Goal: Find contact information: Find contact information

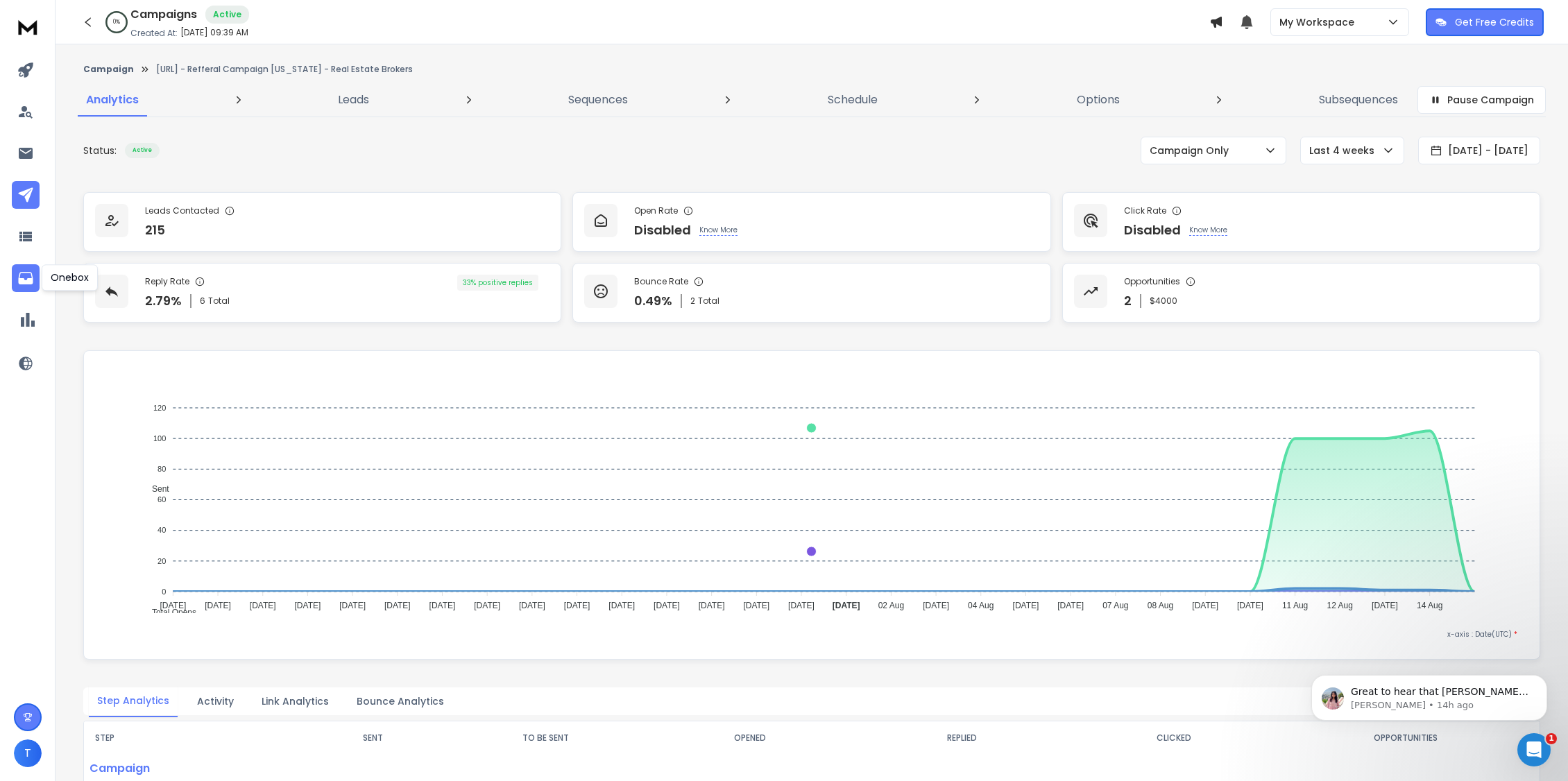
click at [24, 278] on icon at bounding box center [25, 278] width 17 height 17
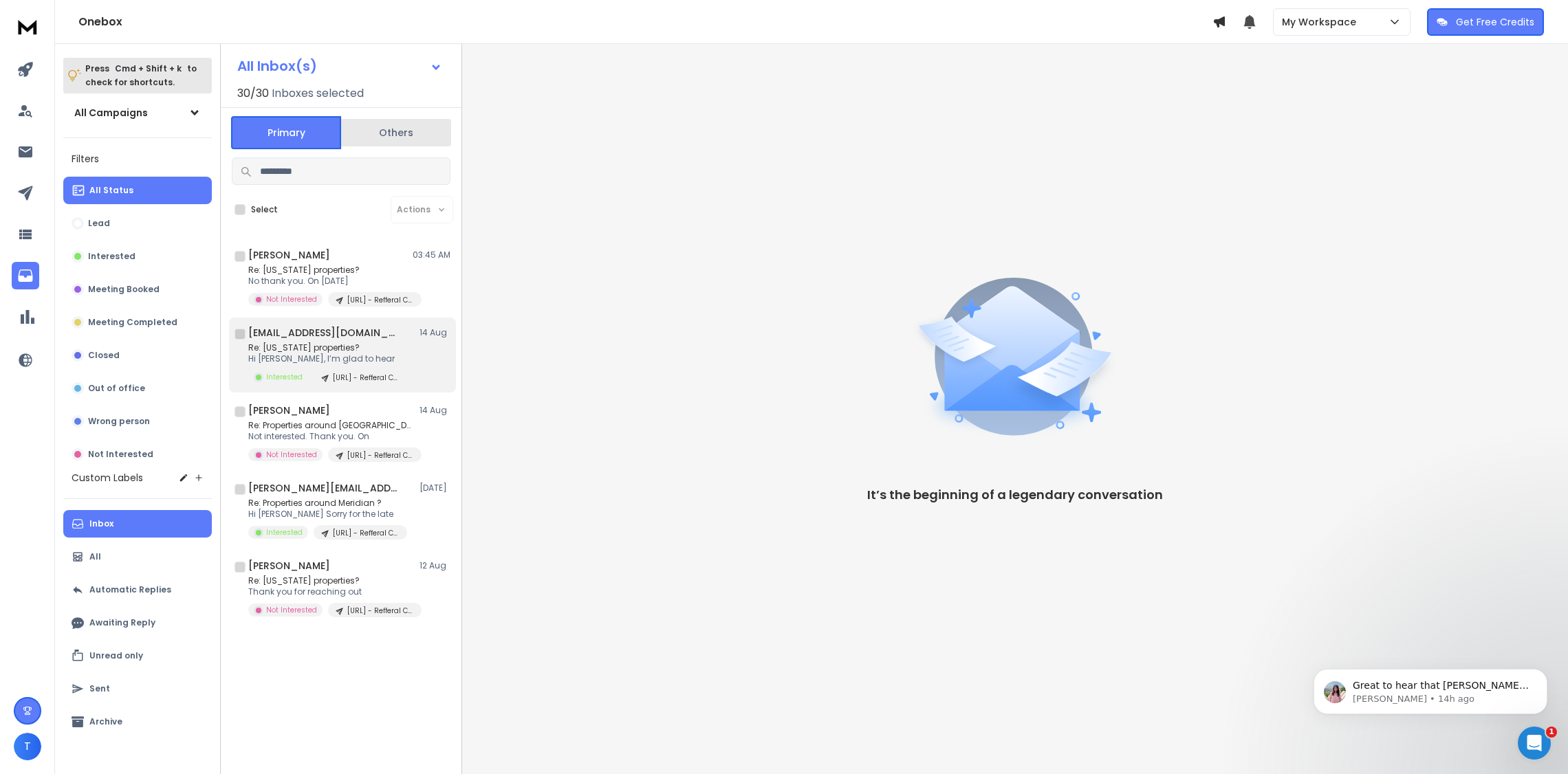
click at [401, 363] on p "Hi [PERSON_NAME], I’m glad to hear" at bounding box center [327, 358] width 159 height 11
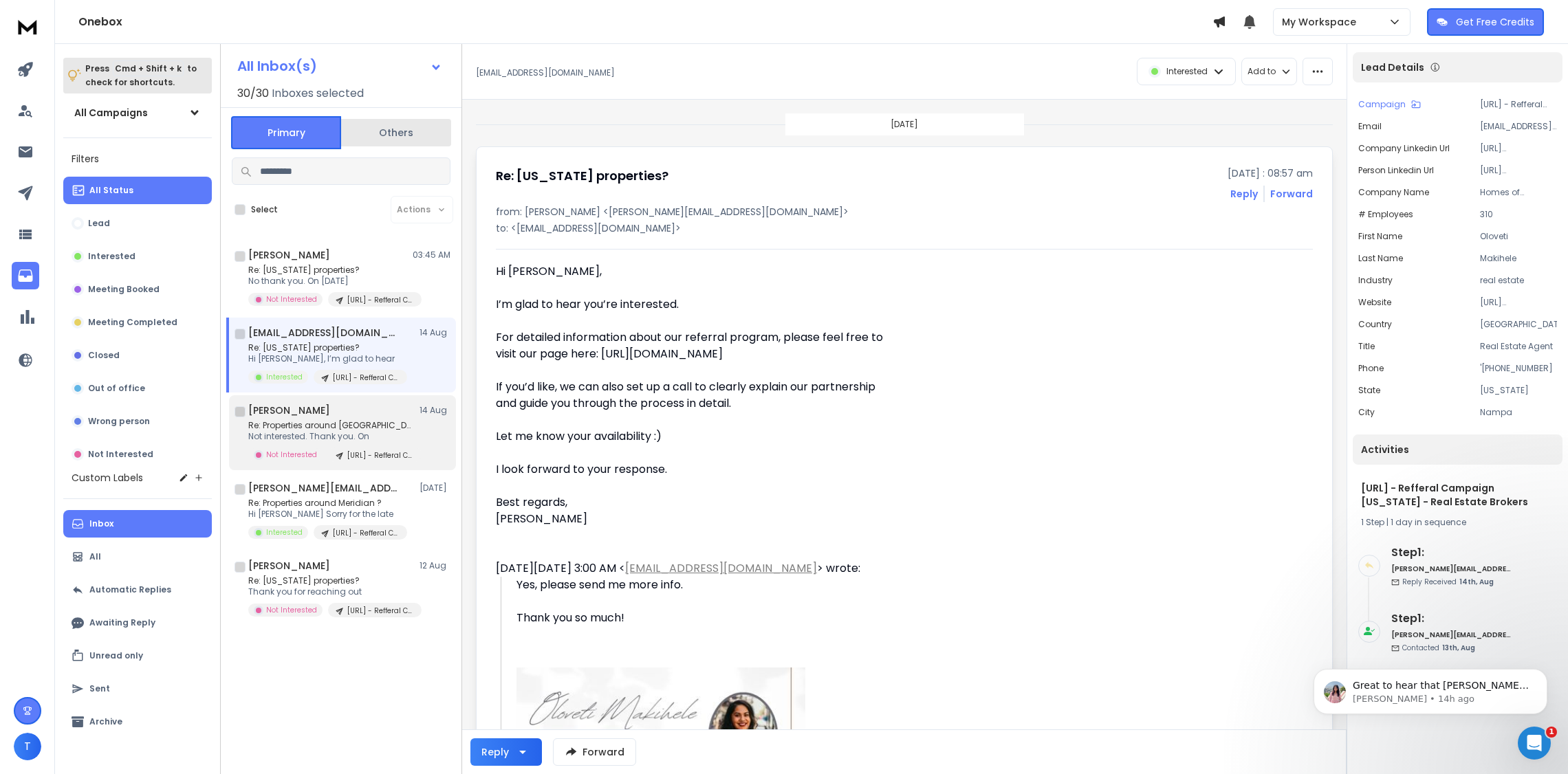
click at [381, 404] on div "[PERSON_NAME] [DATE]" at bounding box center [349, 410] width 202 height 13
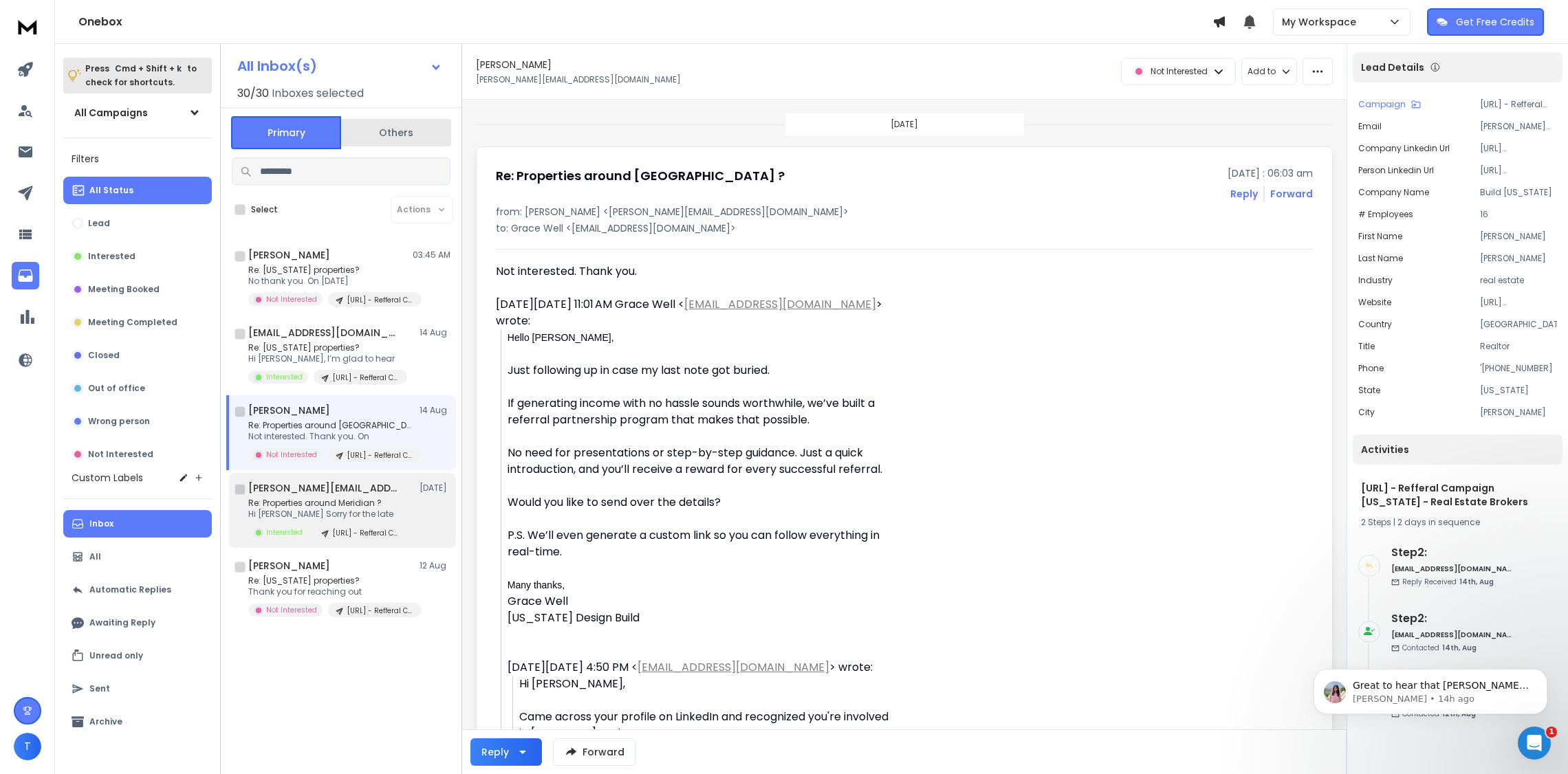
click at [364, 486] on h1 "[PERSON_NAME][EMAIL_ADDRESS][PERSON_NAME][DOMAIN_NAME]" at bounding box center [324, 488] width 152 height 13
